Goal: Task Accomplishment & Management: Manage account settings

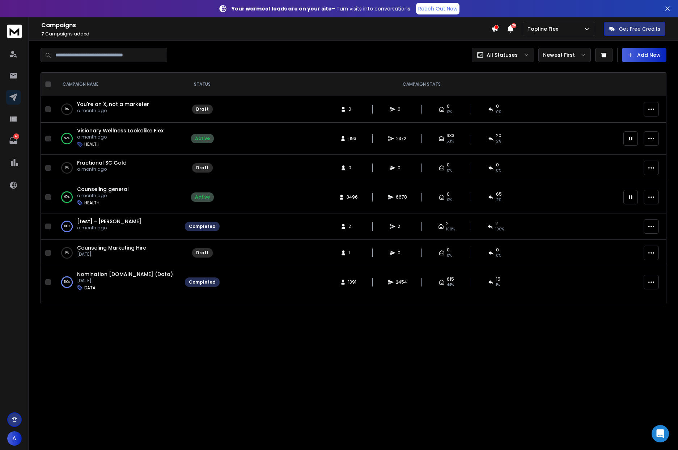
drag, startPoint x: 23, startPoint y: 398, endPoint x: 20, endPoint y: 404, distance: 7.5
drag, startPoint x: 20, startPoint y: 404, endPoint x: 20, endPoint y: 436, distance: 31.8
click at [20, 436] on span "A" at bounding box center [14, 438] width 14 height 14
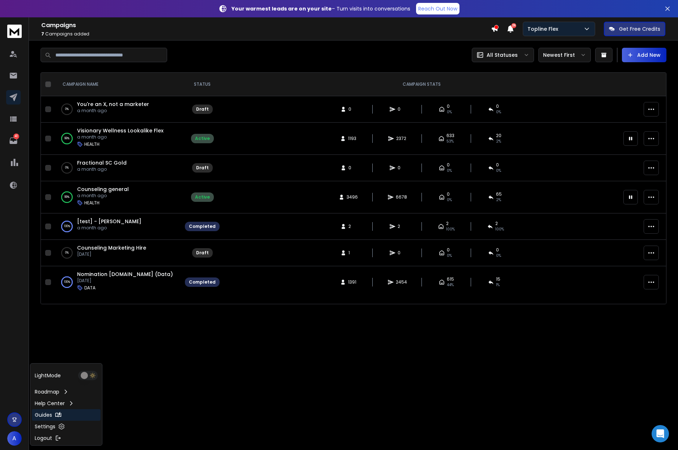
click at [553, 24] on button "Topline Flex" at bounding box center [559, 29] width 72 height 14
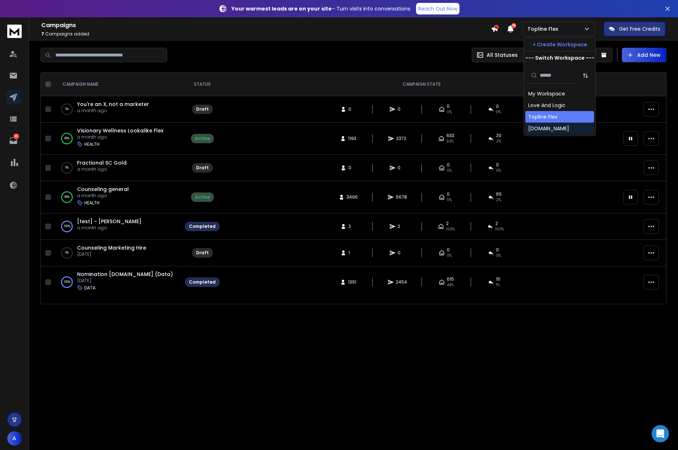
click at [551, 131] on div "[DOMAIN_NAME]" at bounding box center [548, 128] width 41 height 7
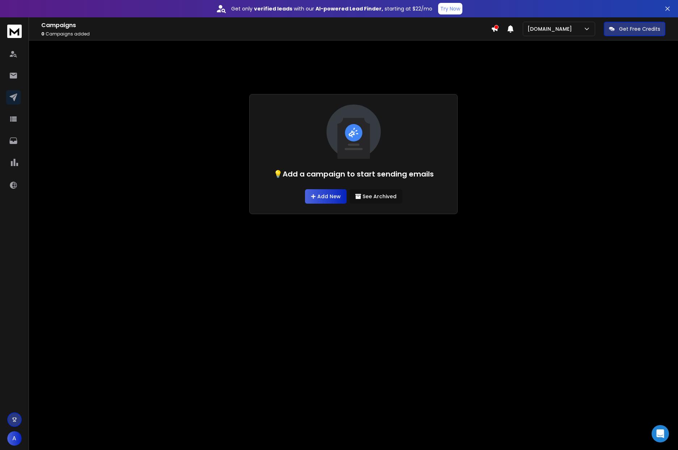
click at [274, 255] on div "Get only verified leads with our AI-powered Lead Finder, starting at $22/mo Try…" at bounding box center [339, 225] width 678 height 450
click at [380, 197] on button "See Archived" at bounding box center [375, 196] width 53 height 14
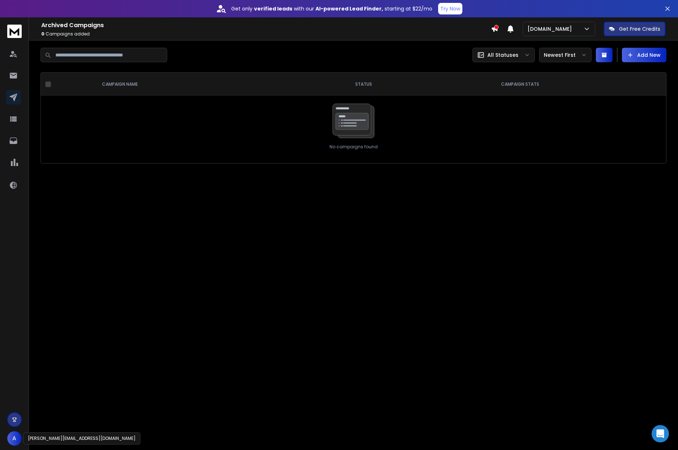
click at [18, 441] on span "A" at bounding box center [14, 438] width 14 height 14
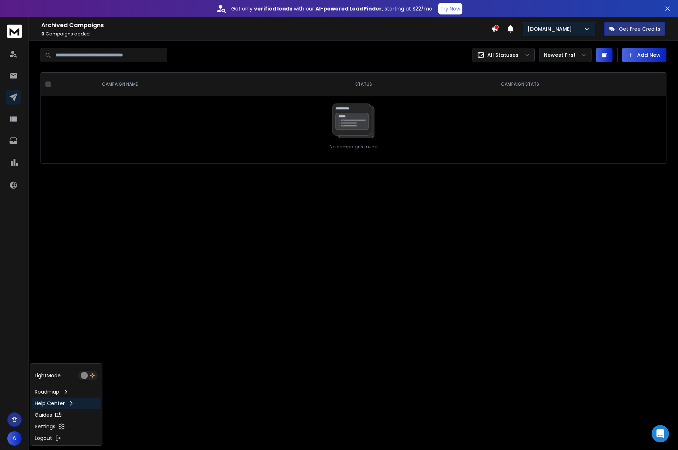
click at [579, 30] on div "[DOMAIN_NAME]" at bounding box center [558, 28] width 63 height 7
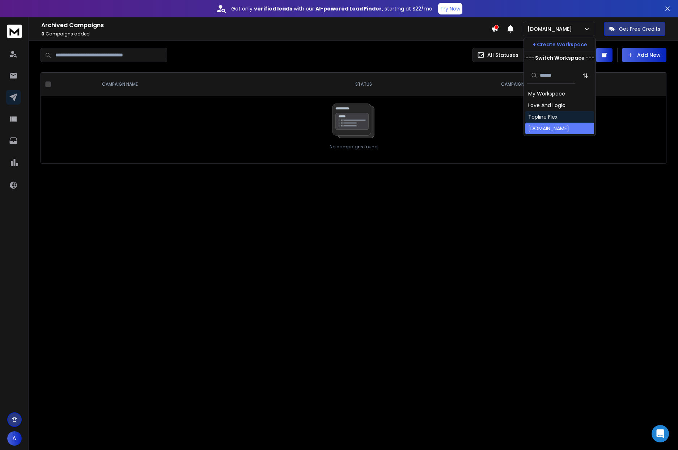
click at [561, 118] on div "Topline Flex" at bounding box center [559, 117] width 69 height 12
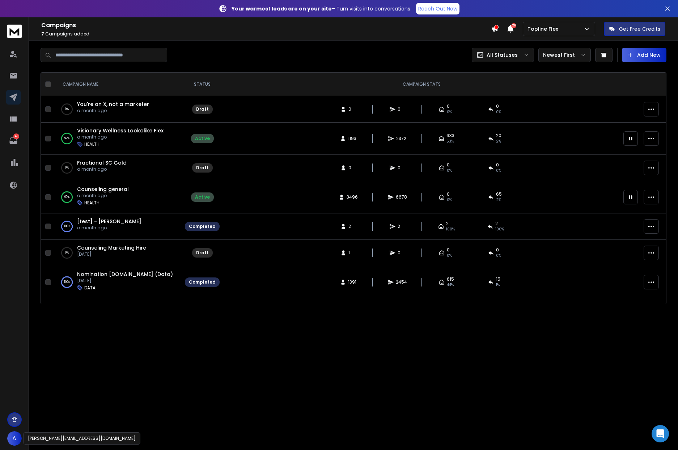
click at [20, 440] on span "A" at bounding box center [14, 438] width 14 height 14
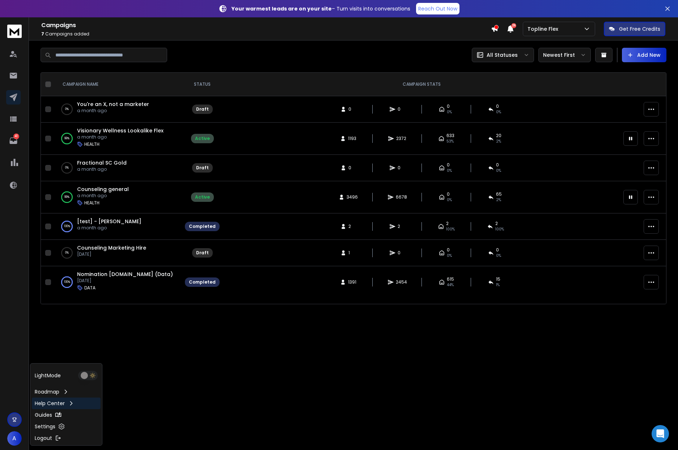
click at [257, 383] on div "Your warmest leads are on your site – Turn visits into conversations Reach Out …" at bounding box center [339, 225] width 678 height 450
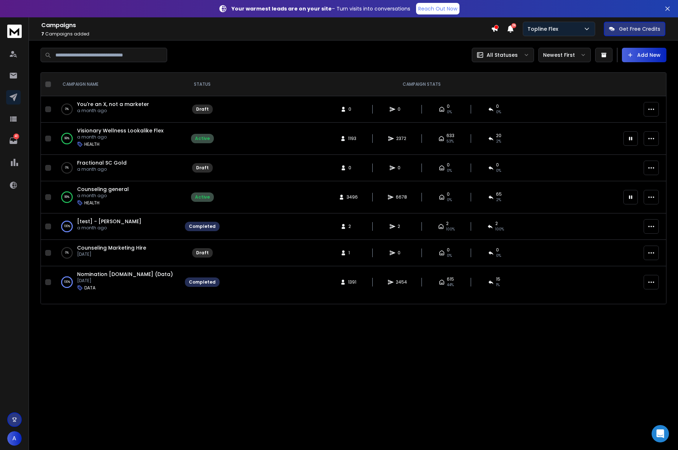
click at [556, 27] on p "Topline Flex" at bounding box center [544, 28] width 34 height 7
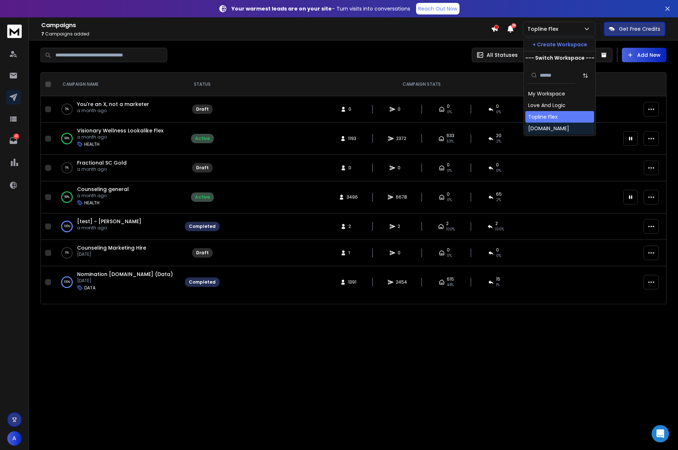
click at [547, 130] on div "[DOMAIN_NAME]" at bounding box center [548, 128] width 41 height 7
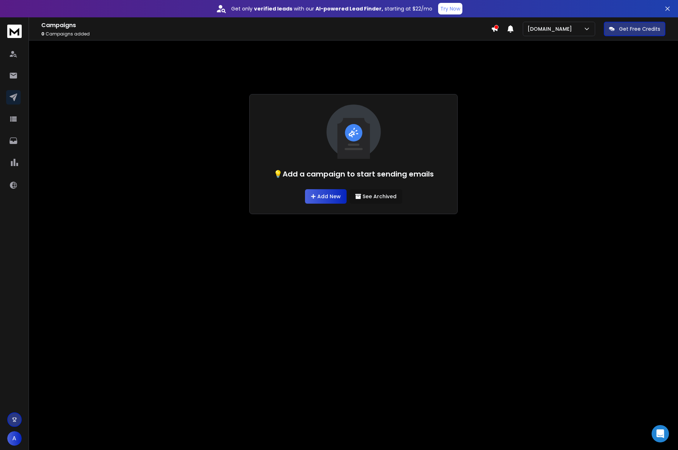
click at [388, 197] on button "See Archived" at bounding box center [375, 196] width 53 height 14
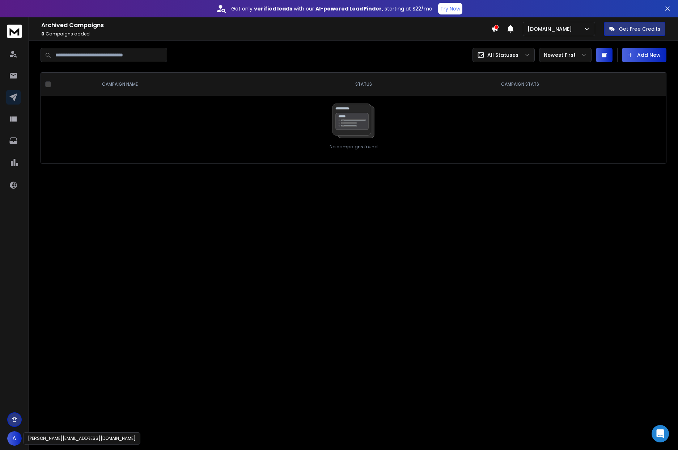
click at [21, 441] on span "A" at bounding box center [14, 438] width 14 height 14
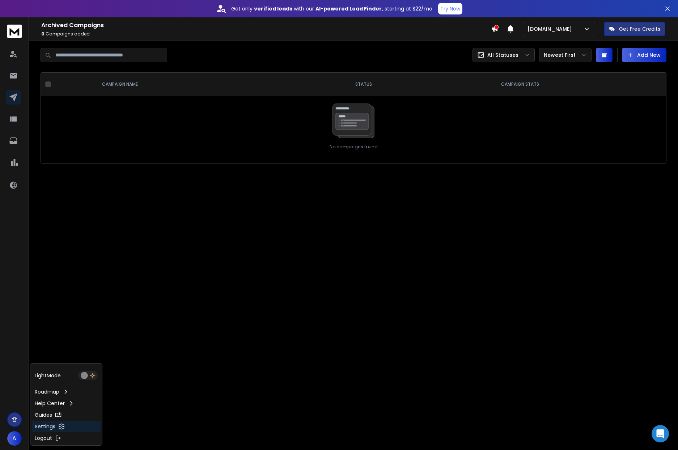
click at [48, 427] on p "Settings" at bounding box center [45, 426] width 21 height 7
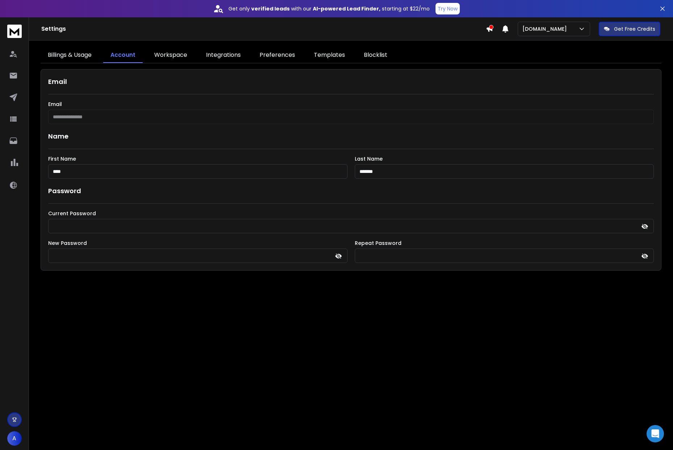
click at [170, 51] on link "Workspace" at bounding box center [170, 55] width 47 height 15
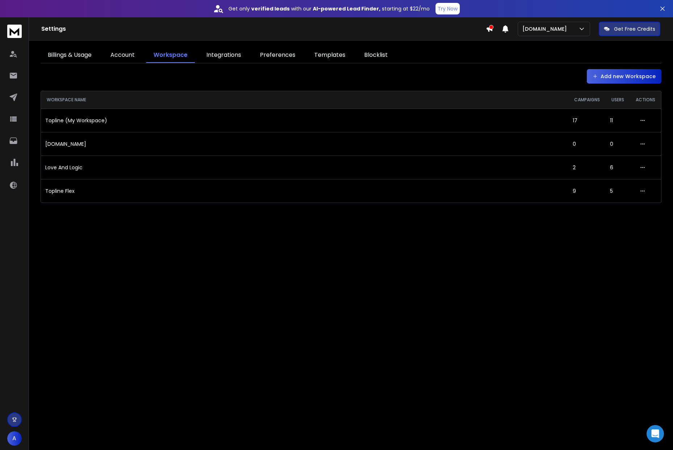
click at [114, 51] on link "Account" at bounding box center [122, 55] width 39 height 15
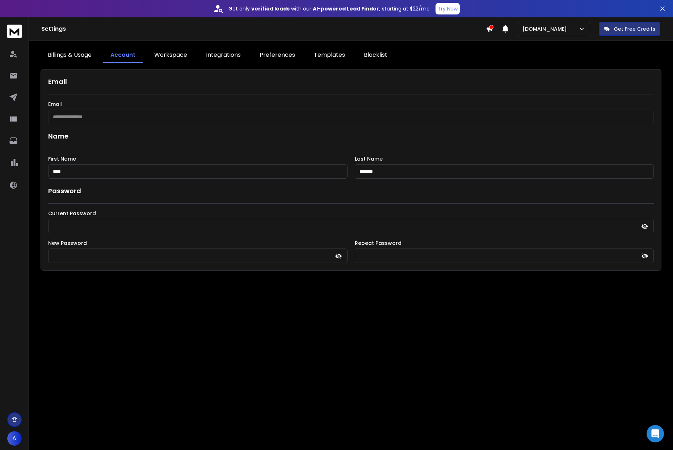
click at [225, 53] on link "Integrations" at bounding box center [223, 55] width 49 height 15
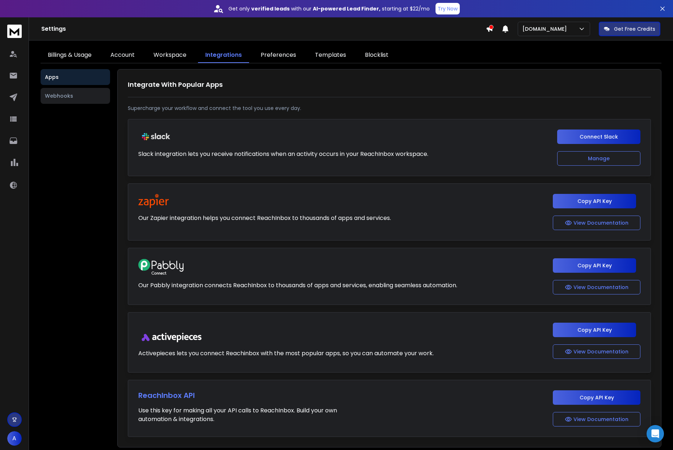
click at [278, 52] on link "Preferences" at bounding box center [278, 55] width 50 height 15
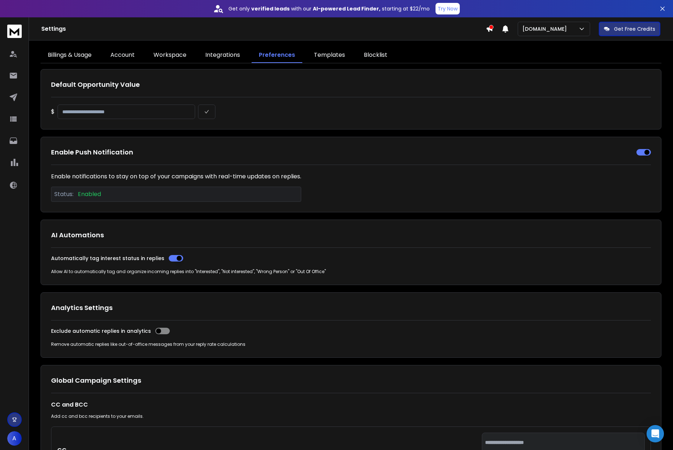
click at [127, 53] on link "Account" at bounding box center [122, 55] width 39 height 15
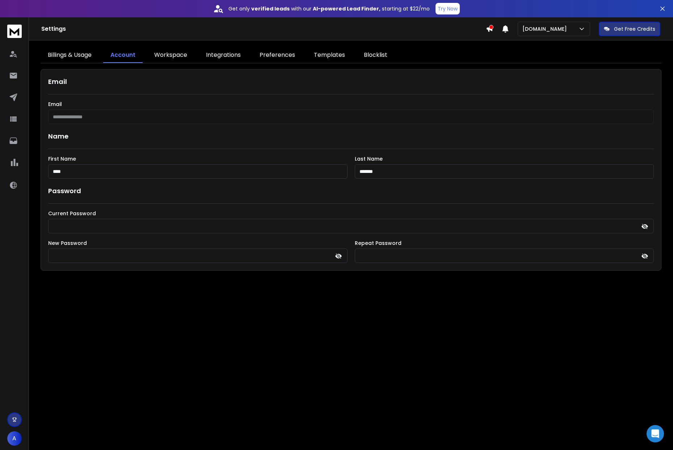
click at [179, 58] on link "Workspace" at bounding box center [170, 55] width 47 height 15
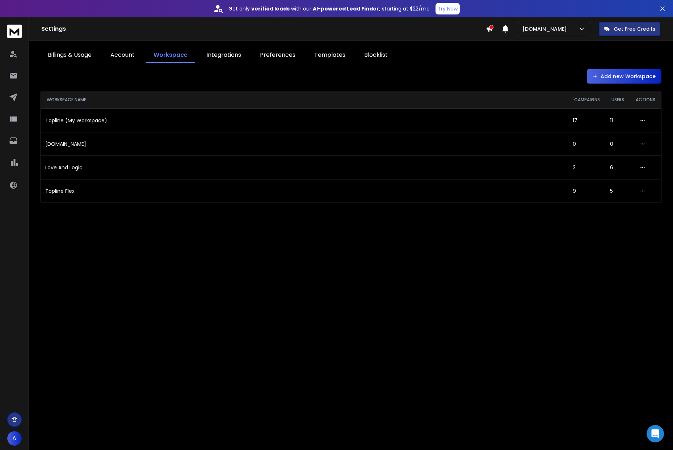
click at [230, 51] on link "Integrations" at bounding box center [223, 55] width 49 height 15
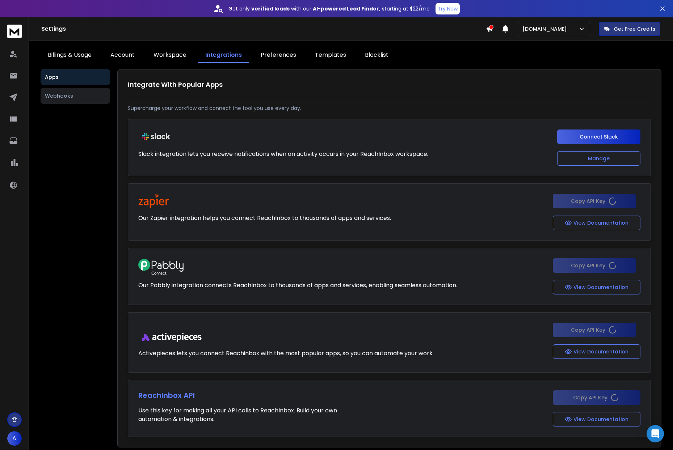
click at [279, 52] on link "Preferences" at bounding box center [278, 55] width 50 height 15
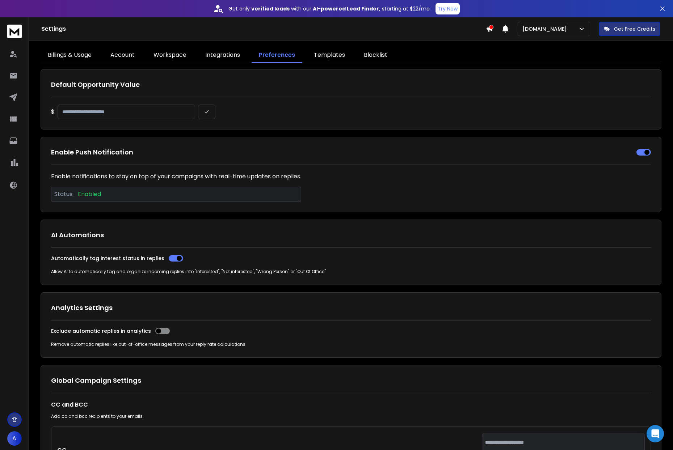
click at [332, 56] on link "Templates" at bounding box center [329, 55] width 46 height 15
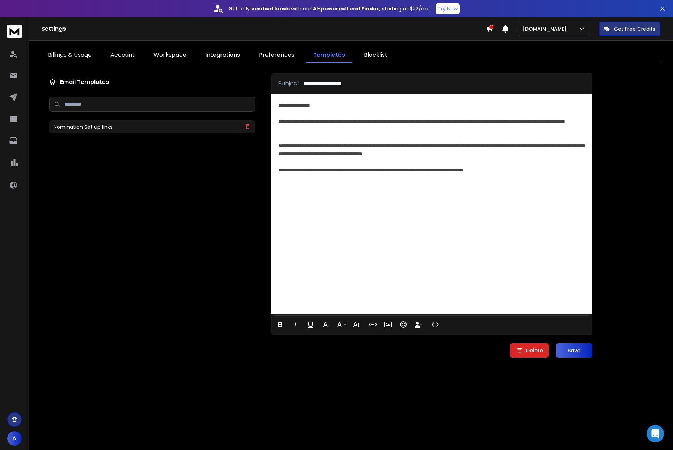
click at [386, 52] on link "Blocklist" at bounding box center [375, 55] width 38 height 15
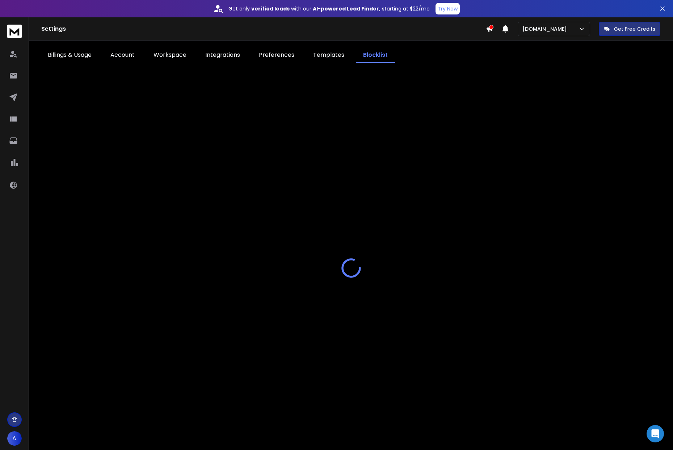
click at [170, 54] on link "Workspace" at bounding box center [169, 55] width 47 height 15
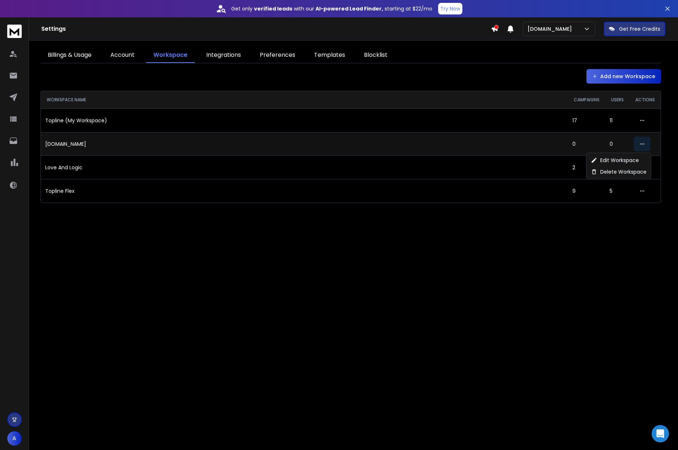
click at [644, 144] on icon "button" at bounding box center [642, 143] width 4 height 1
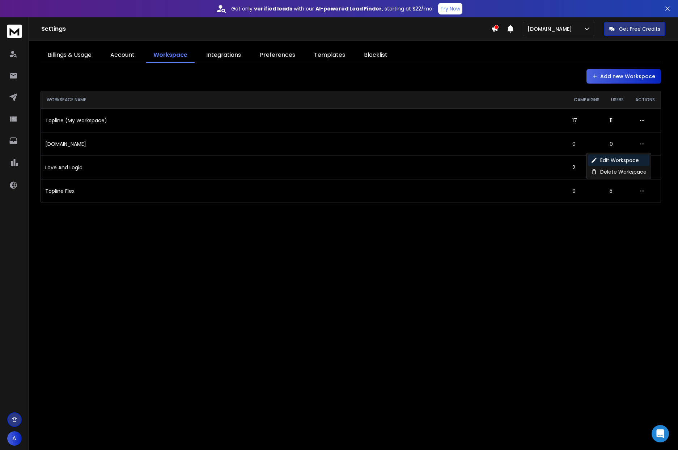
click at [628, 161] on p "Edit Workspace" at bounding box center [619, 160] width 39 height 7
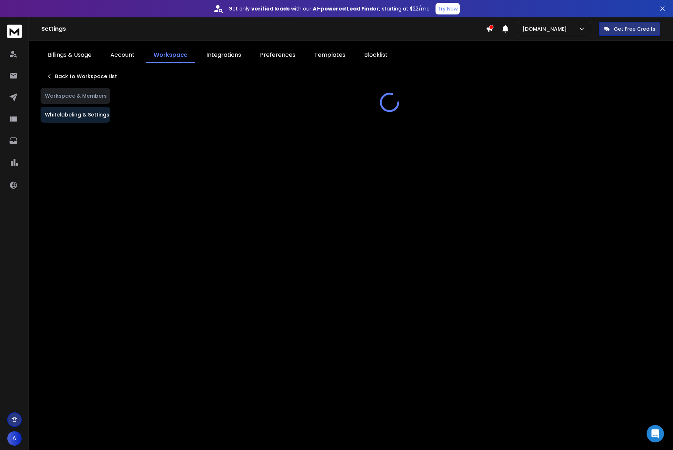
click at [67, 120] on button "Whitelabeling & Settings" at bounding box center [75, 115] width 69 height 16
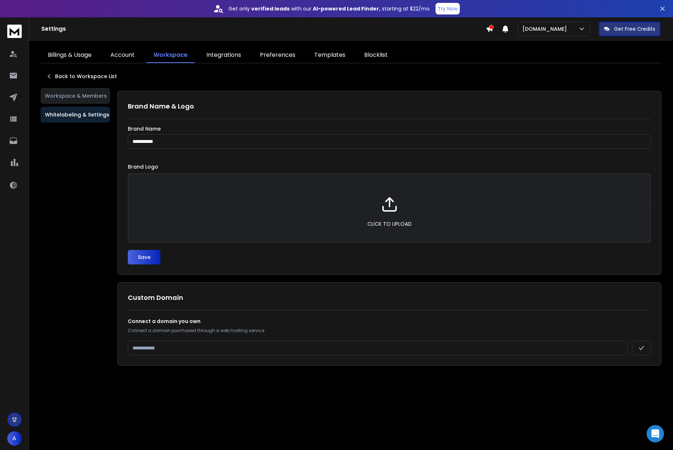
click at [70, 76] on p "Back to Workspace List" at bounding box center [86, 76] width 62 height 7
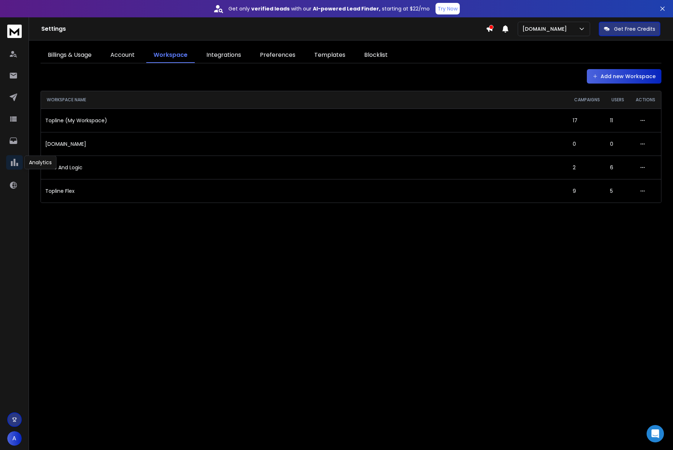
click at [14, 166] on icon at bounding box center [14, 162] width 11 height 11
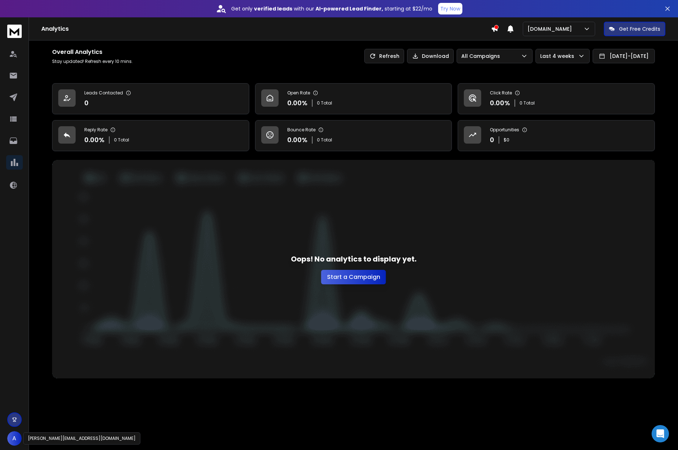
click at [21, 437] on span "A" at bounding box center [14, 438] width 14 height 14
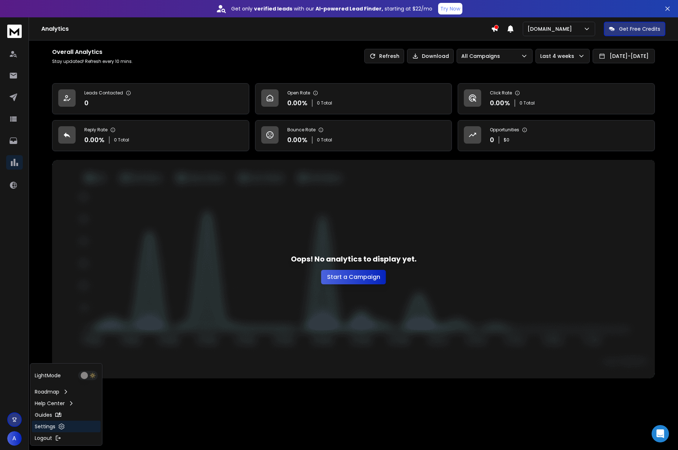
click at [38, 425] on p "Settings" at bounding box center [45, 426] width 21 height 7
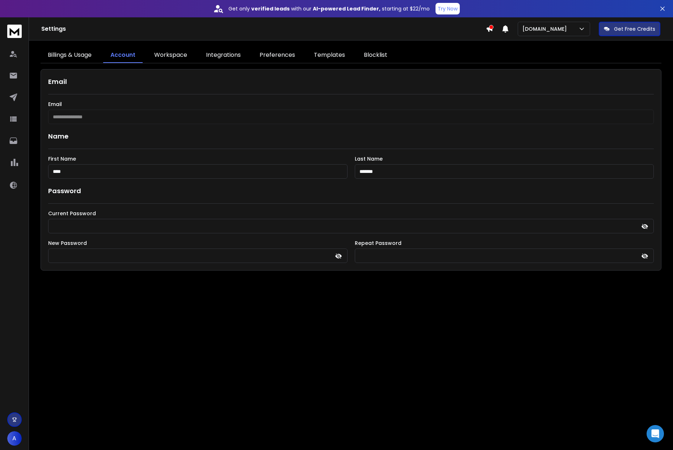
click at [69, 56] on link "Billings & Usage" at bounding box center [70, 55] width 58 height 15
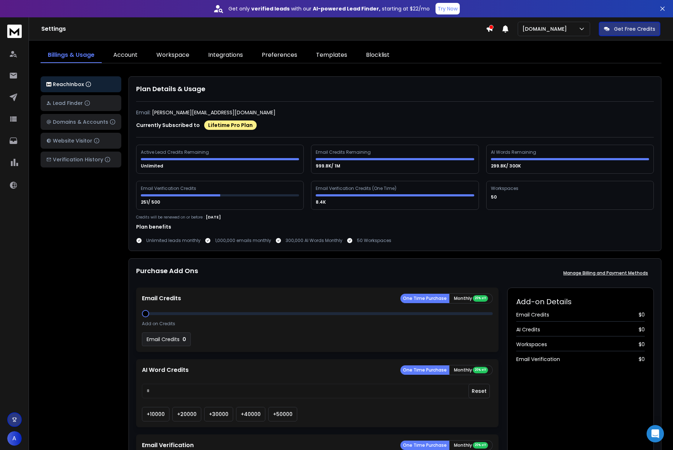
click at [226, 54] on link "Integrations" at bounding box center [225, 55] width 49 height 15
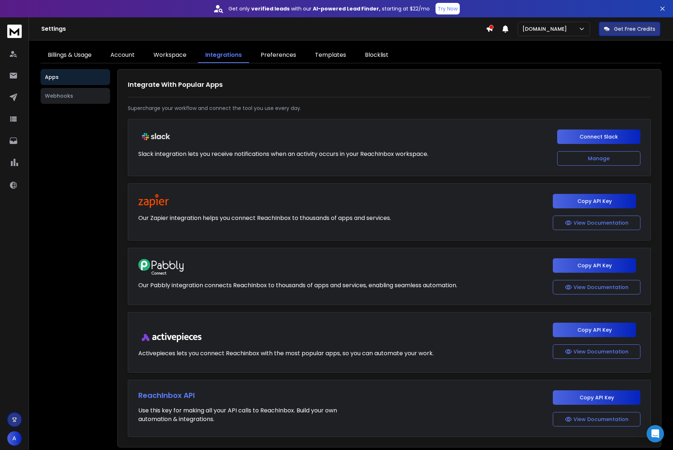
click at [172, 55] on link "Workspace" at bounding box center [169, 55] width 47 height 15
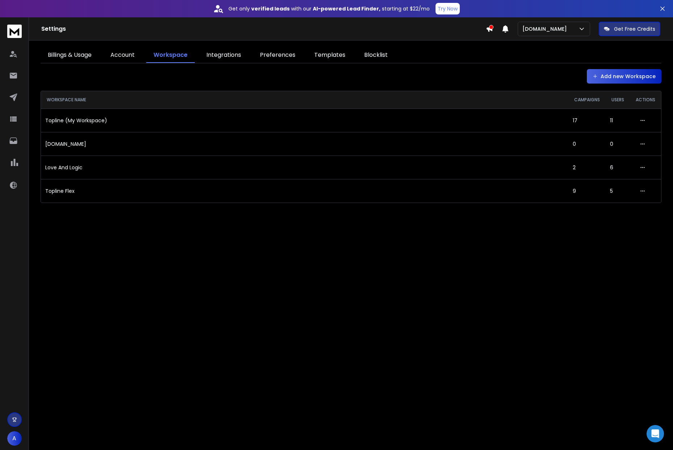
click at [263, 55] on link "Preferences" at bounding box center [278, 55] width 50 height 15
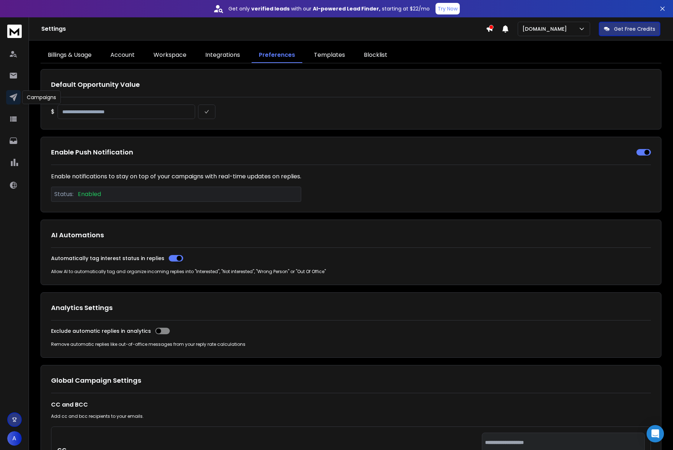
click at [16, 94] on icon at bounding box center [13, 97] width 8 height 8
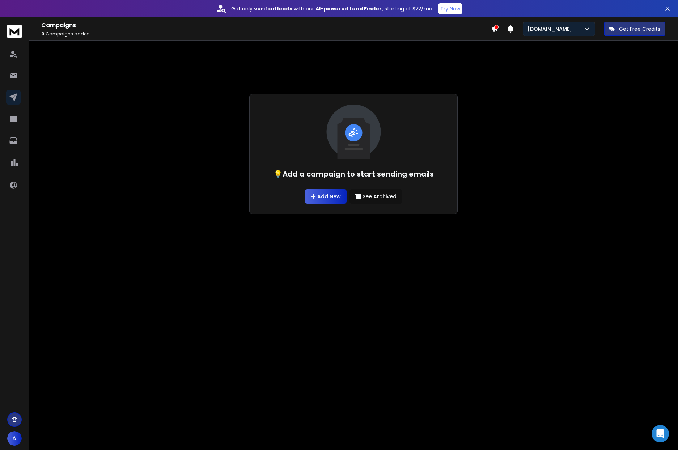
click at [553, 30] on p "Topline.com" at bounding box center [550, 28] width 47 height 7
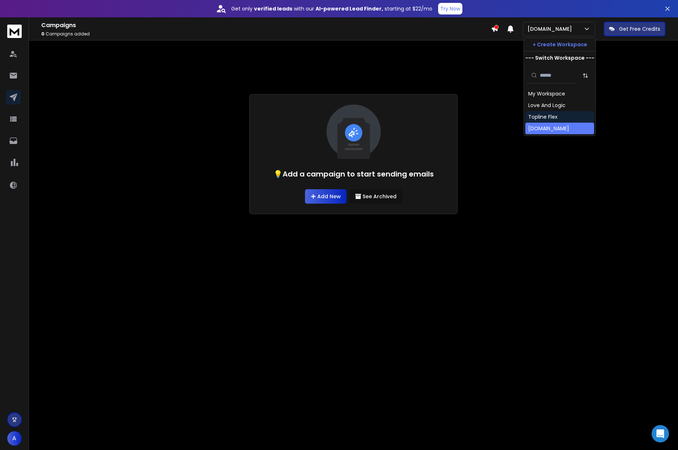
click at [557, 117] on div "Topline Flex" at bounding box center [559, 117] width 69 height 12
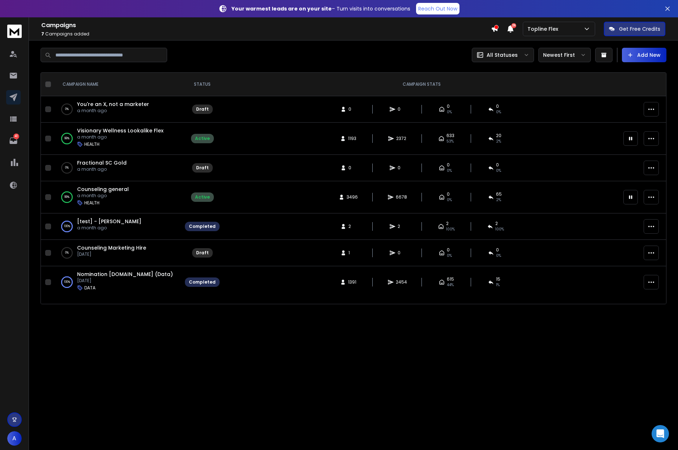
click at [651, 135] on icon "button" at bounding box center [651, 138] width 7 height 7
click at [651, 110] on icon "button" at bounding box center [651, 109] width 6 height 1
click at [239, 107] on div "0 0 0 0% 0 0%" at bounding box center [421, 109] width 386 height 12
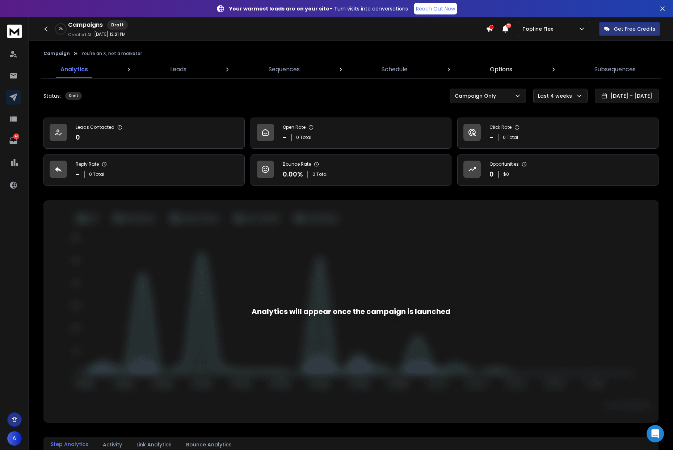
click at [509, 68] on p "Options" at bounding box center [500, 69] width 22 height 9
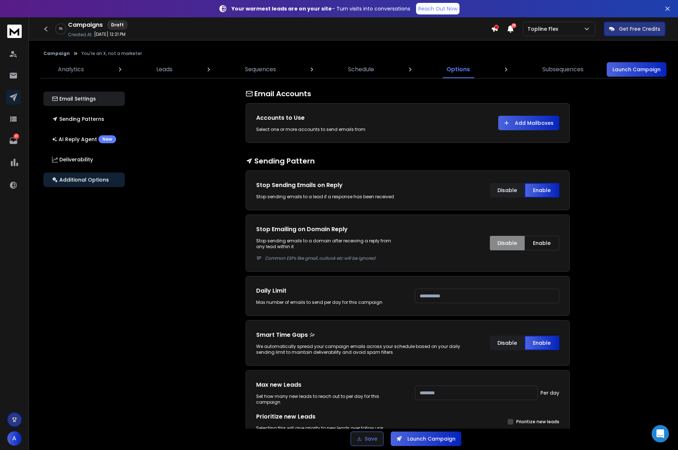
click at [96, 179] on p "Additional Options" at bounding box center [80, 179] width 57 height 7
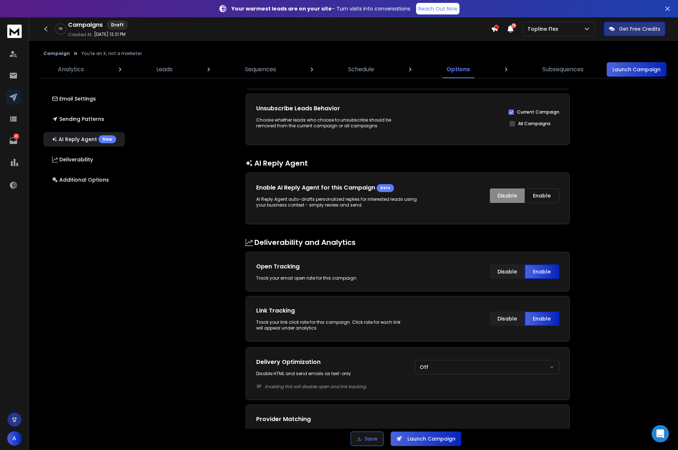
scroll to position [506, 0]
